Goal: Task Accomplishment & Management: Use online tool/utility

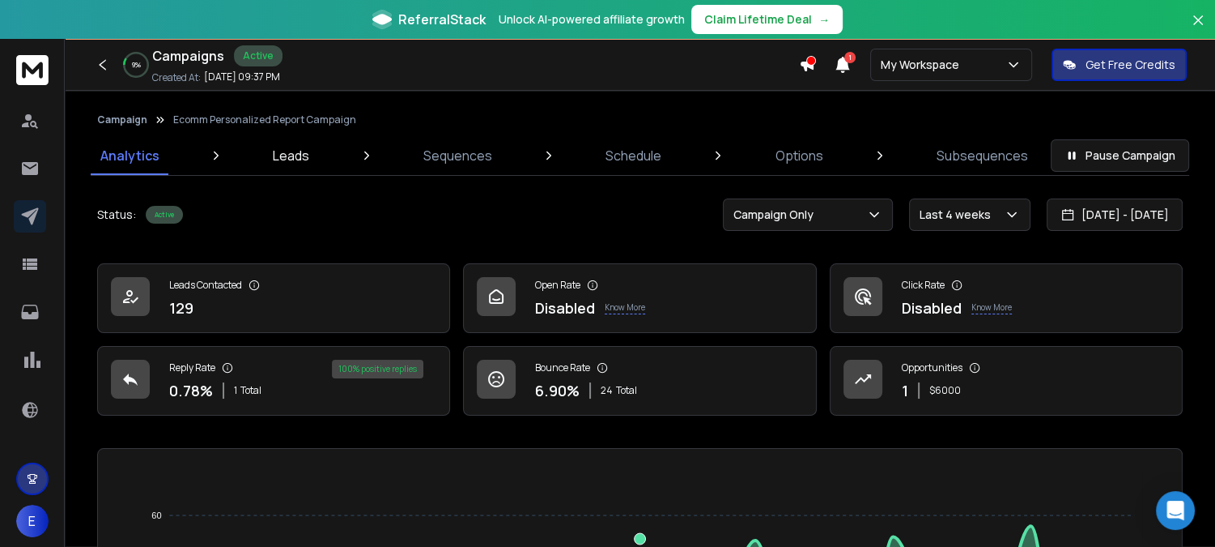
click at [301, 160] on p "Leads" at bounding box center [291, 155] width 36 height 19
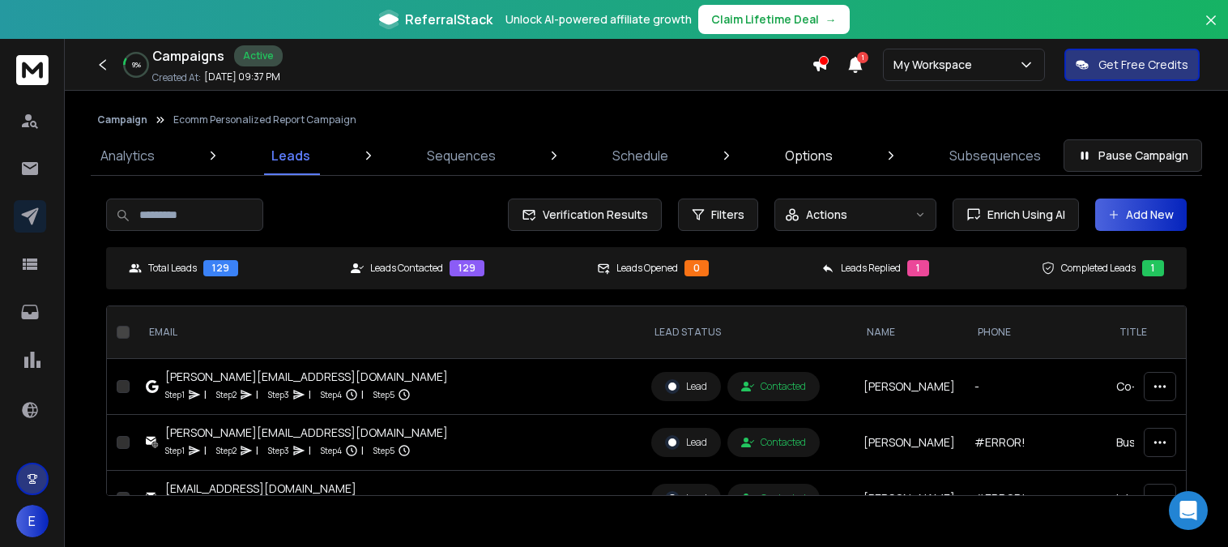
click at [801, 155] on p "Options" at bounding box center [809, 155] width 48 height 19
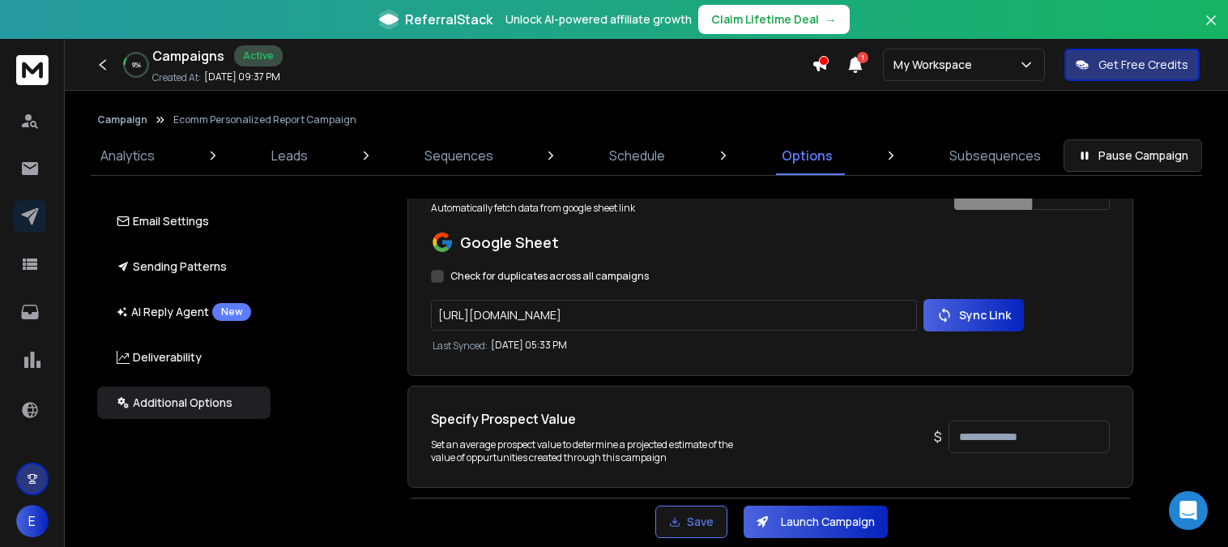
scroll to position [3822, 0]
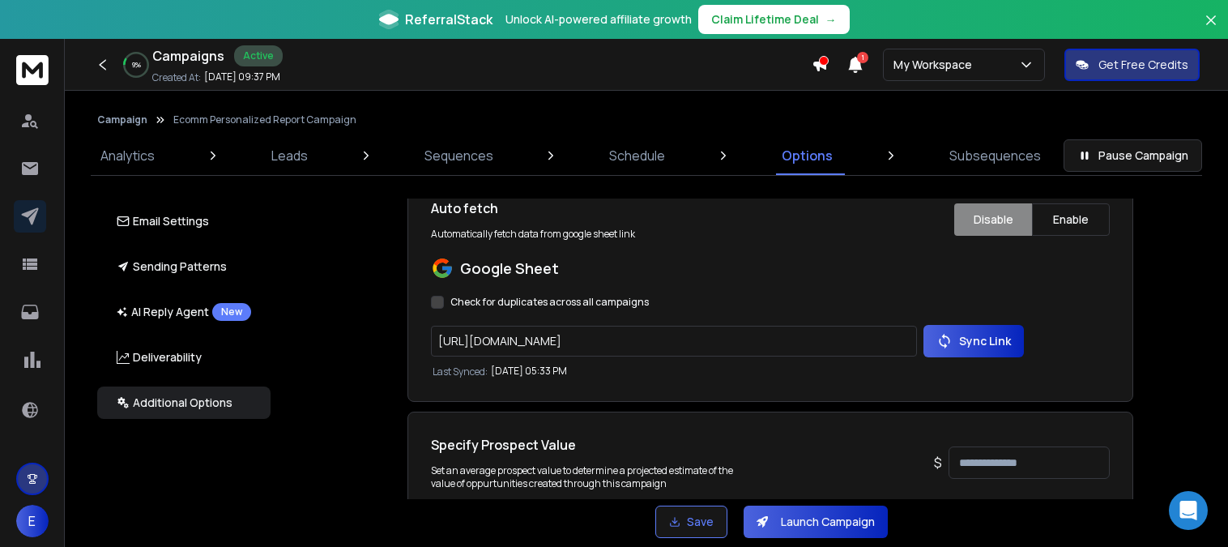
click at [969, 336] on p "Sync Link" at bounding box center [985, 341] width 52 height 16
click at [28, 301] on link at bounding box center [30, 312] width 32 height 32
